Goal: Task Accomplishment & Management: Use online tool/utility

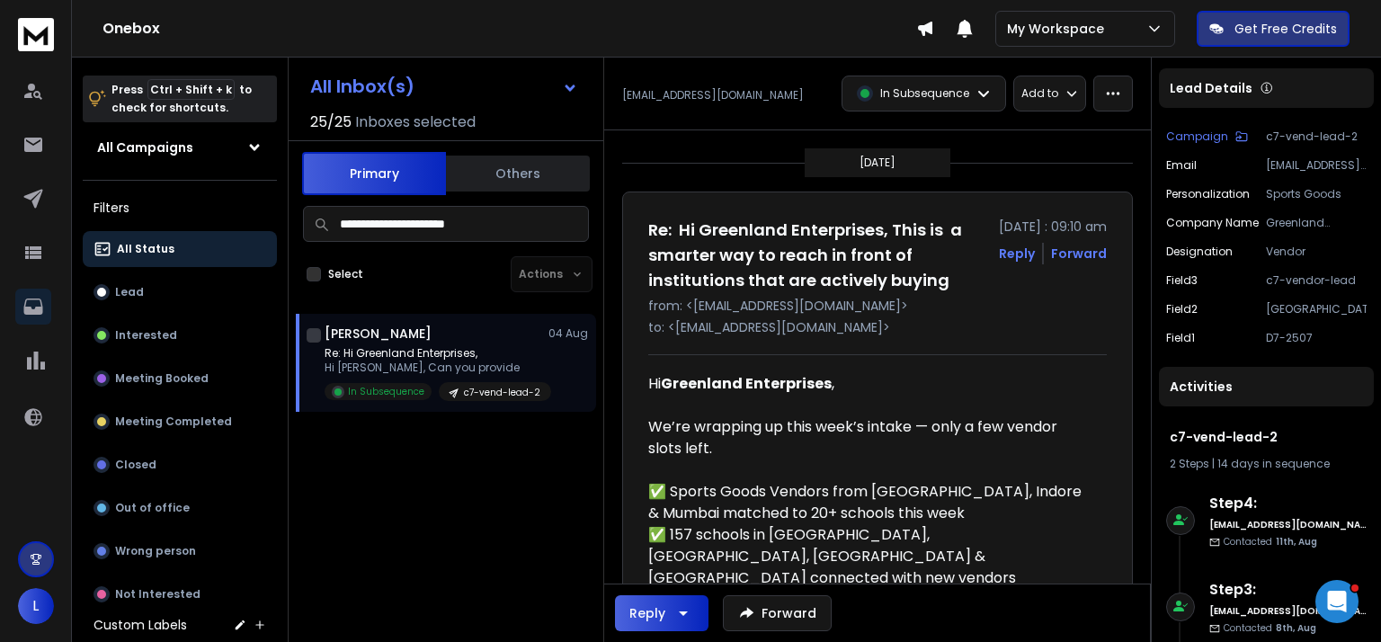
drag, startPoint x: 528, startPoint y: 219, endPoint x: 314, endPoint y: 212, distance: 214.1
click at [314, 215] on input "**********" at bounding box center [446, 224] width 286 height 36
click at [38, 299] on icon at bounding box center [32, 307] width 19 height 16
click at [29, 294] on link at bounding box center [33, 307] width 36 height 36
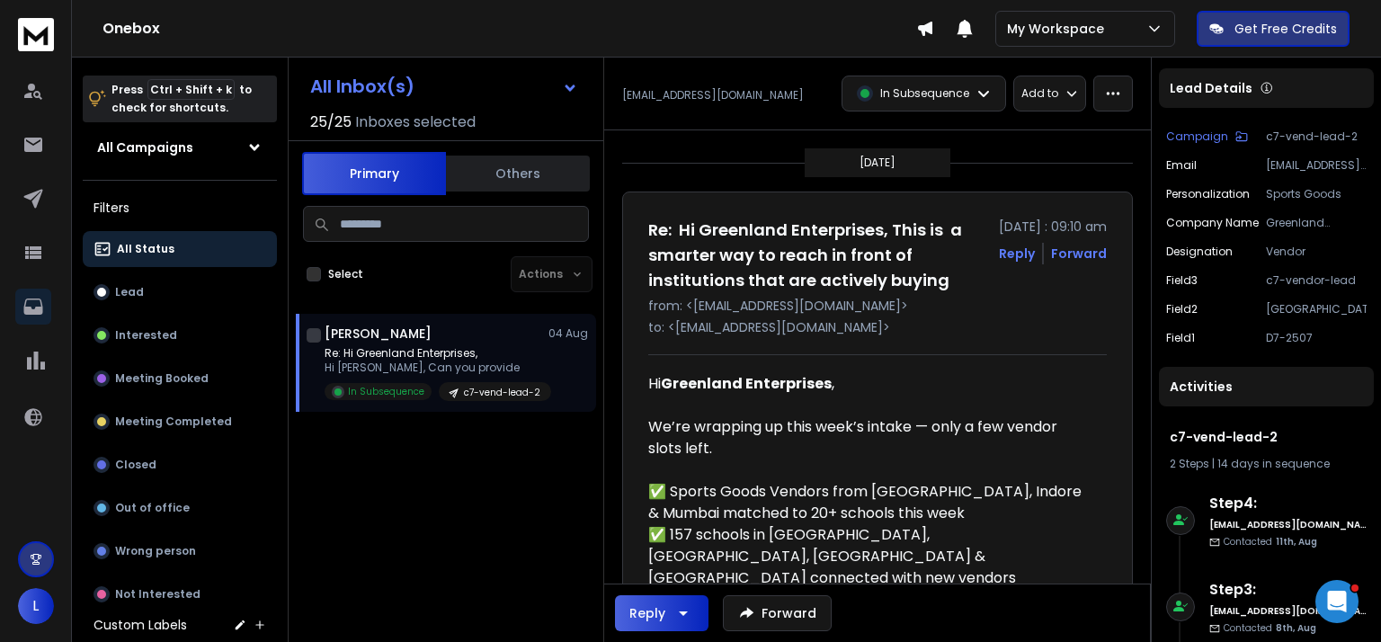
click at [32, 296] on icon at bounding box center [33, 307] width 22 height 22
click at [33, 251] on icon at bounding box center [33, 252] width 16 height 13
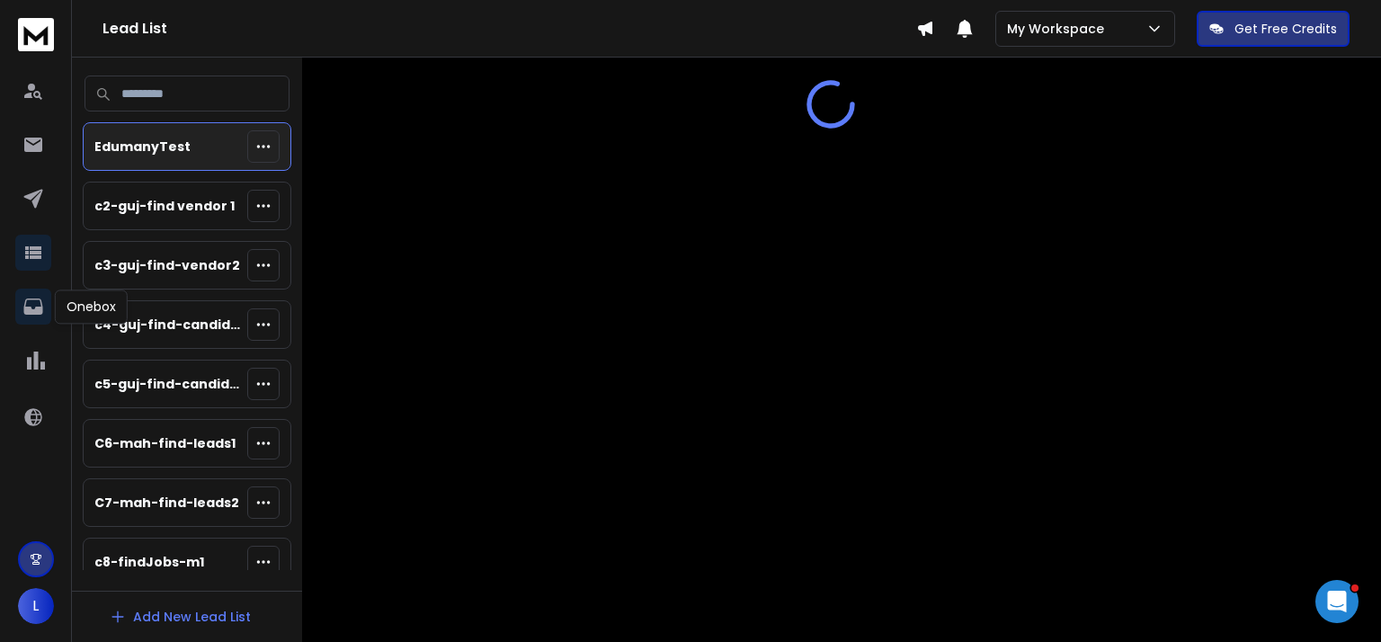
click at [29, 304] on icon at bounding box center [33, 307] width 22 height 22
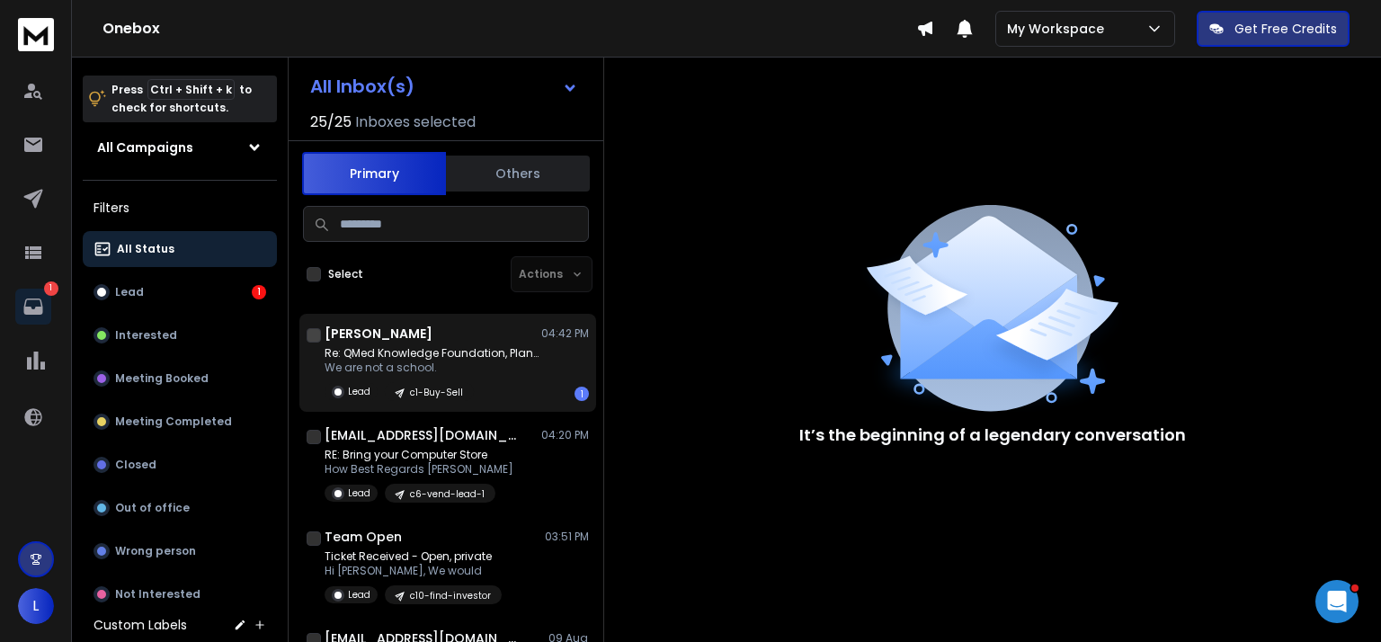
click at [419, 359] on p "Re: QMed Knowledge Foundation, Planning" at bounding box center [433, 353] width 216 height 14
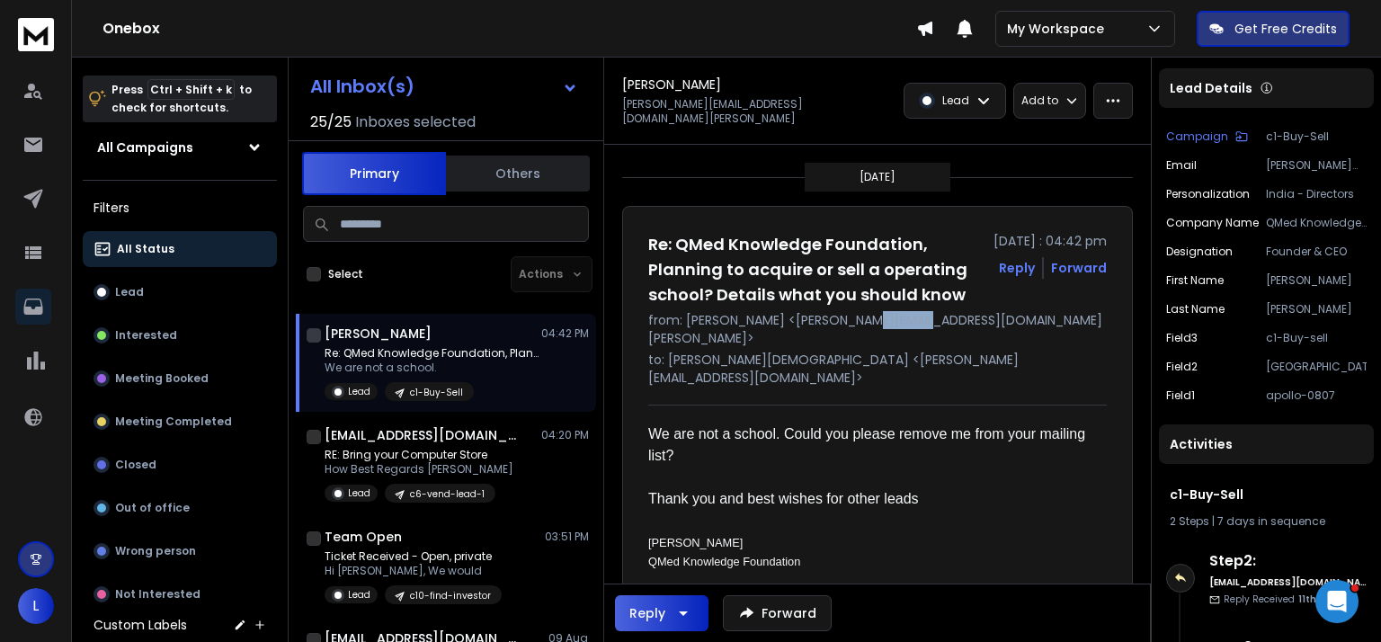
drag, startPoint x: 874, startPoint y: 330, endPoint x: 938, endPoint y: 326, distance: 63.9
click at [938, 326] on p "from: [PERSON_NAME] <[PERSON_NAME][EMAIL_ADDRESS][DOMAIN_NAME][PERSON_NAME]>" at bounding box center [877, 329] width 459 height 36
click at [913, 641] on div "No metrics found for "[DOMAIN_NAME]"" at bounding box center [690, 653] width 1381 height 22
drag, startPoint x: 874, startPoint y: 329, endPoint x: 935, endPoint y: 330, distance: 61.2
click at [935, 330] on p "from: [PERSON_NAME] <[PERSON_NAME][EMAIL_ADDRESS][DOMAIN_NAME][PERSON_NAME]>" at bounding box center [877, 329] width 459 height 36
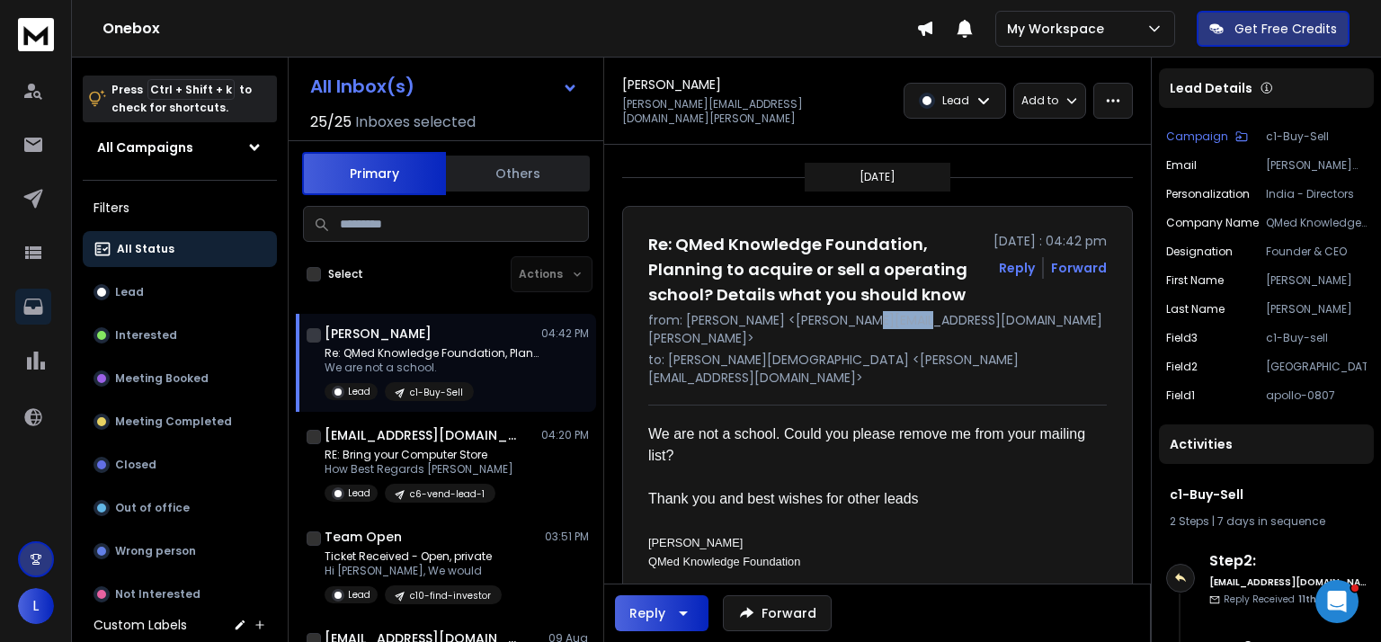
scroll to position [90, 0]
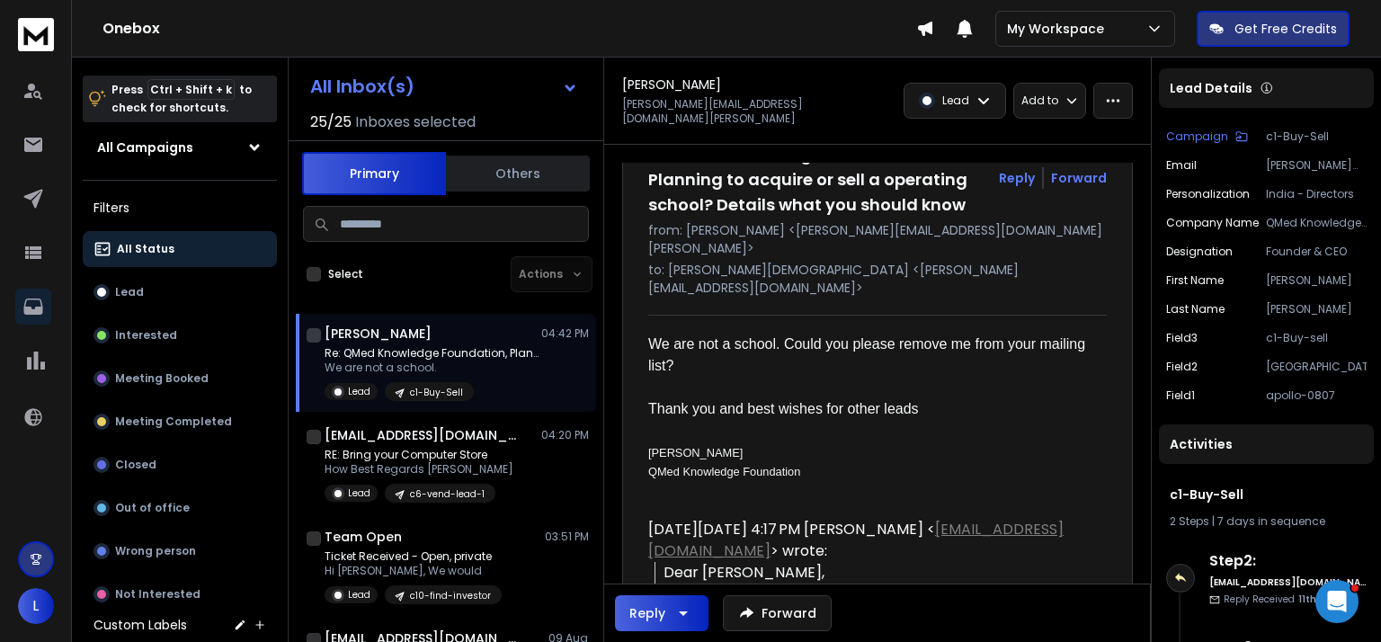
click at [961, 241] on p "from: [PERSON_NAME] <[PERSON_NAME][EMAIL_ADDRESS][DOMAIN_NAME][PERSON_NAME]>" at bounding box center [877, 239] width 459 height 36
